Goal: Task Accomplishment & Management: Manage account settings

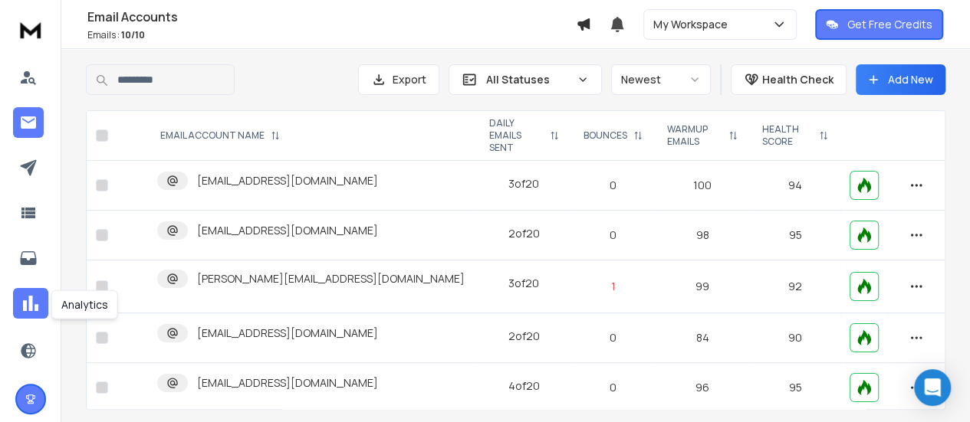
click at [34, 300] on icon at bounding box center [30, 303] width 23 height 23
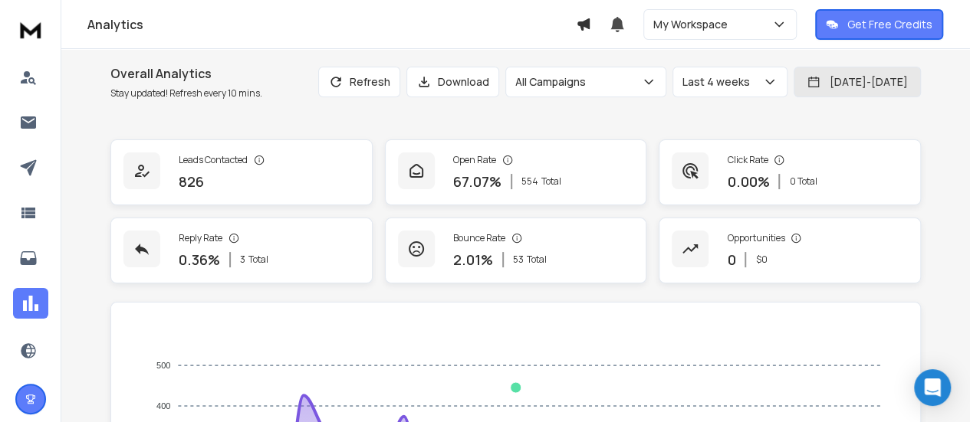
click at [793, 79] on button "[DATE] - [DATE]" at bounding box center [856, 82] width 127 height 31
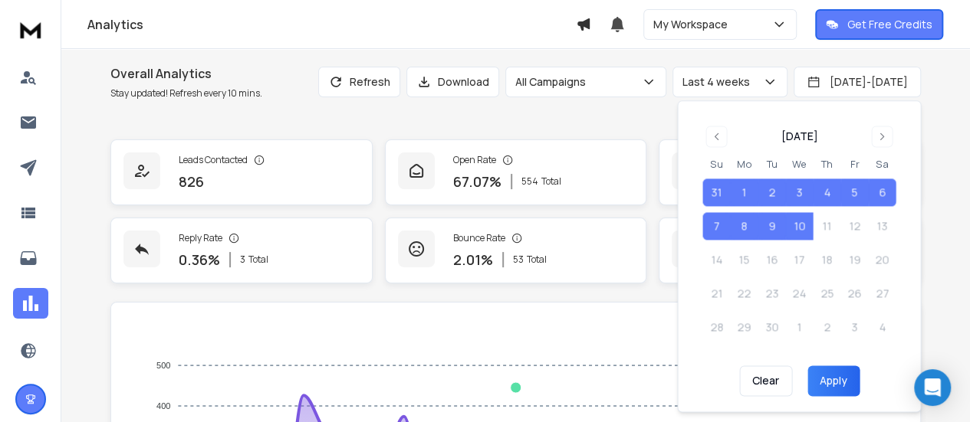
click at [848, 229] on td "12" at bounding box center [854, 227] width 28 height 28
click at [825, 242] on tbody "31 1 2 3 4 5 6 7 8 9 10 11 12 13 14 15 16 17 18 19 20 21 22 23 24 25 26 27 28 2…" at bounding box center [798, 257] width 193 height 169
click at [796, 229] on button "10" at bounding box center [799, 227] width 28 height 28
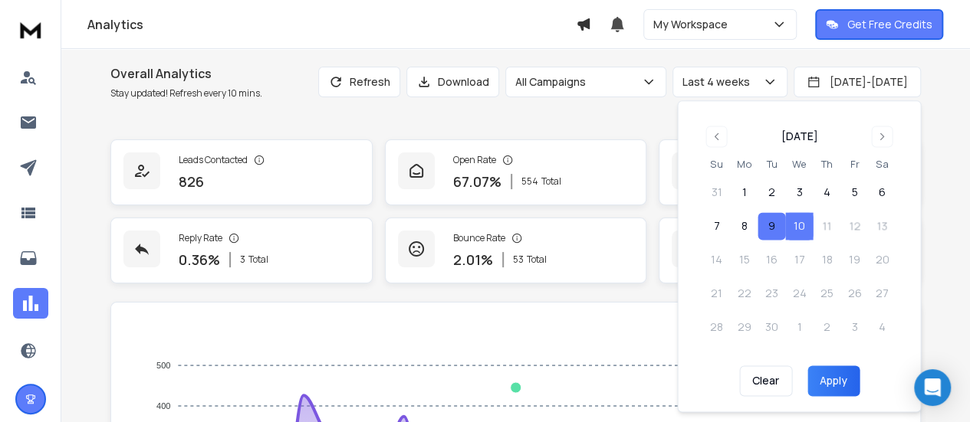
click at [763, 226] on button "9" at bounding box center [771, 227] width 28 height 28
click at [797, 222] on button "10" at bounding box center [799, 227] width 28 height 28
click at [773, 227] on button "9" at bounding box center [771, 227] width 28 height 28
click at [839, 376] on button "Apply" at bounding box center [833, 381] width 52 height 31
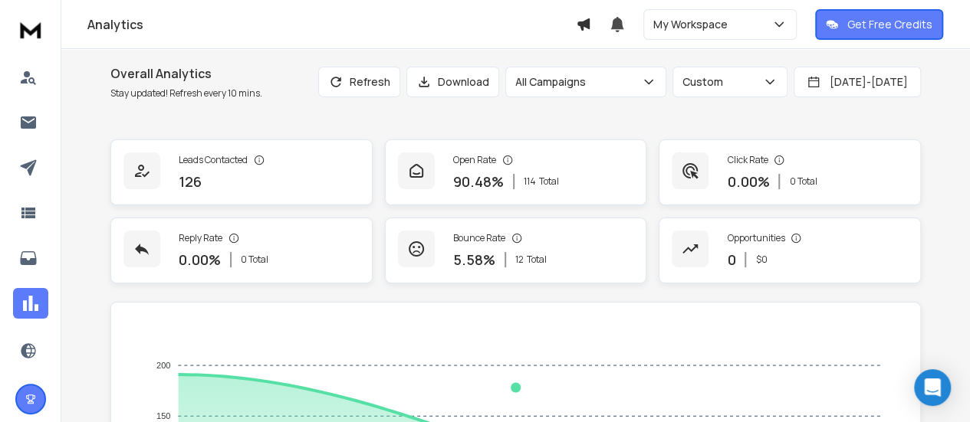
click at [39, 327] on div at bounding box center [30, 307] width 35 height 38
click at [793, 94] on button "[DATE] - [DATE]" at bounding box center [856, 82] width 127 height 31
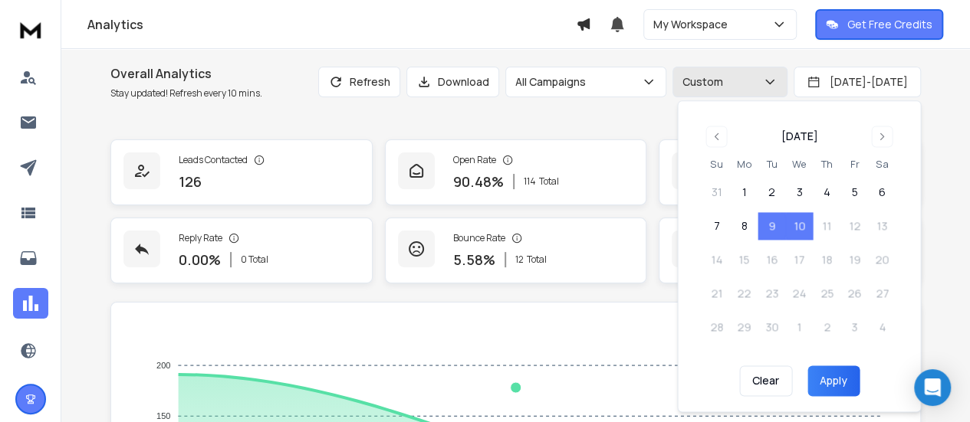
click at [682, 84] on p "Custom" at bounding box center [705, 81] width 47 height 15
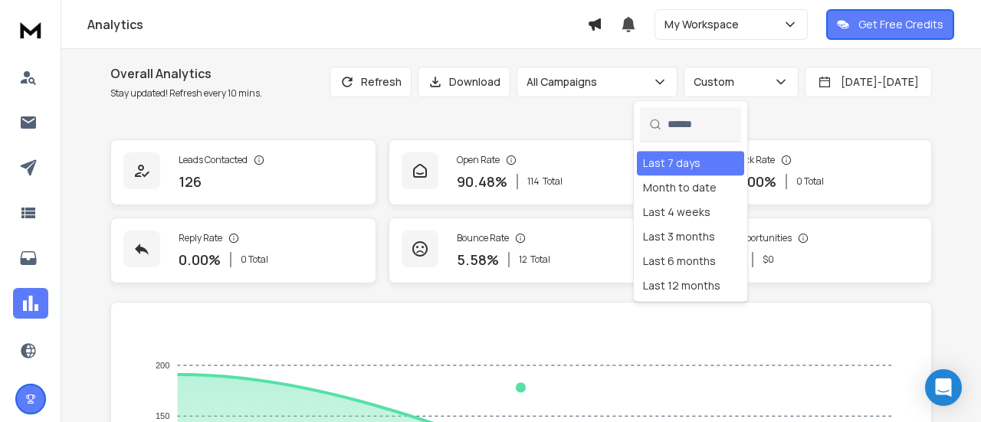
click at [695, 169] on div "Last 7 days" at bounding box center [671, 163] width 57 height 15
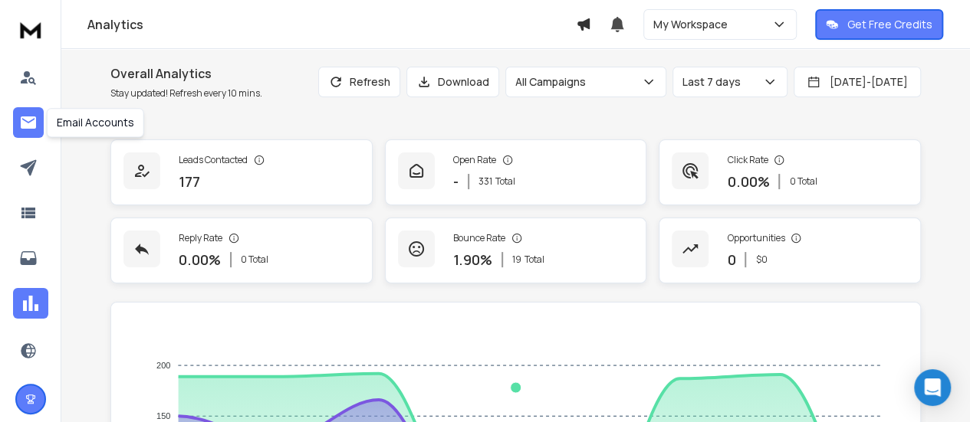
click at [28, 132] on link at bounding box center [28, 122] width 31 height 31
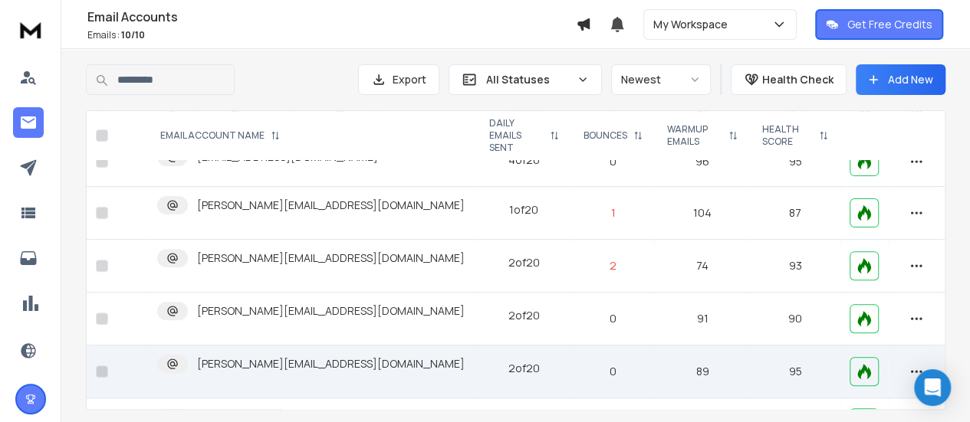
scroll to position [257, 0]
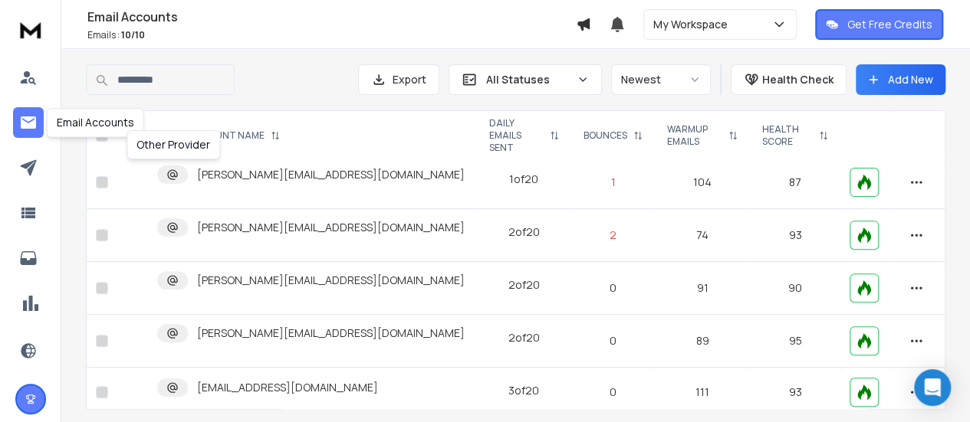
click at [35, 119] on icon at bounding box center [28, 123] width 15 height 12
